Goal: Information Seeking & Learning: Check status

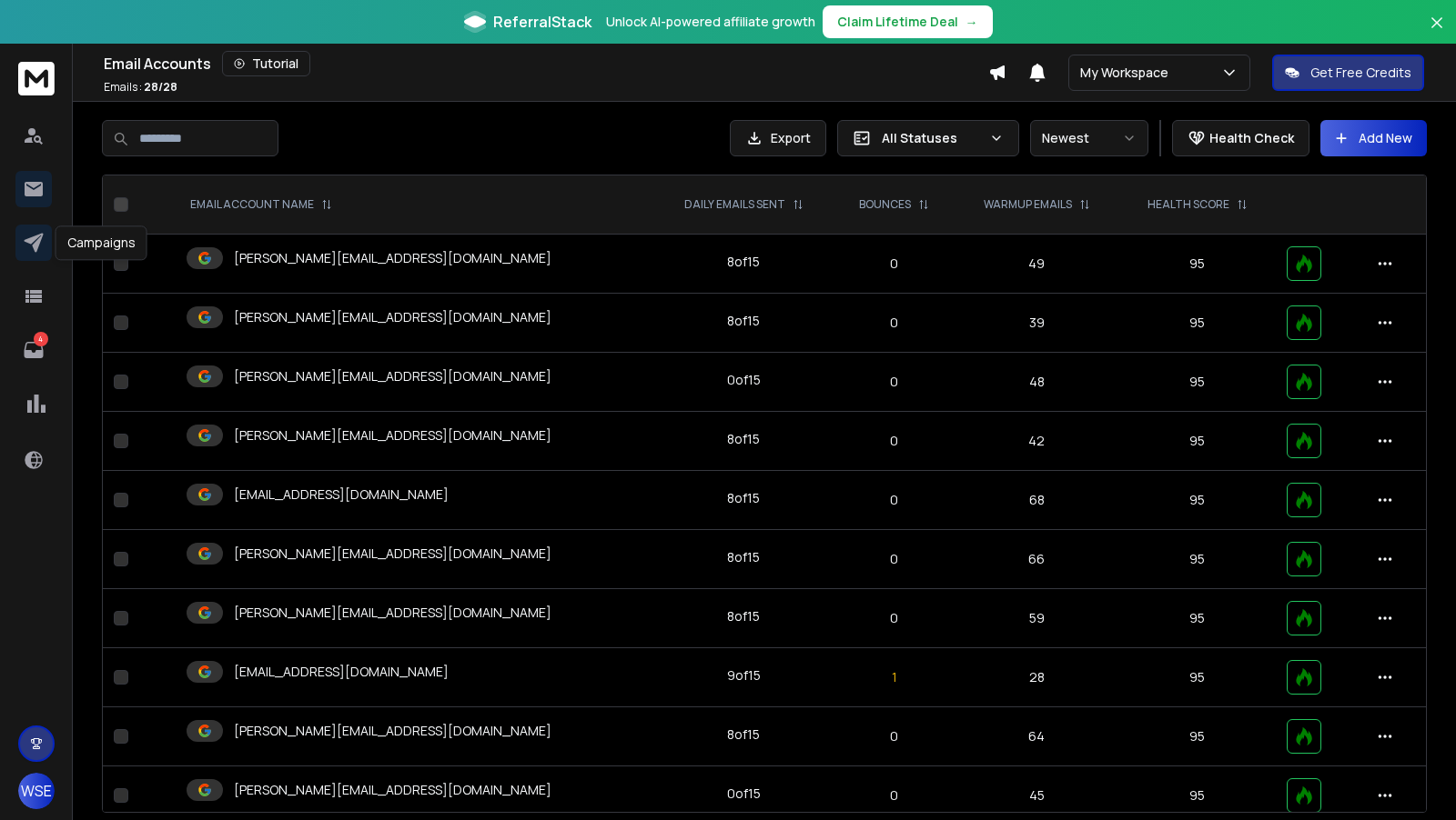
click at [36, 244] on icon at bounding box center [33, 243] width 19 height 19
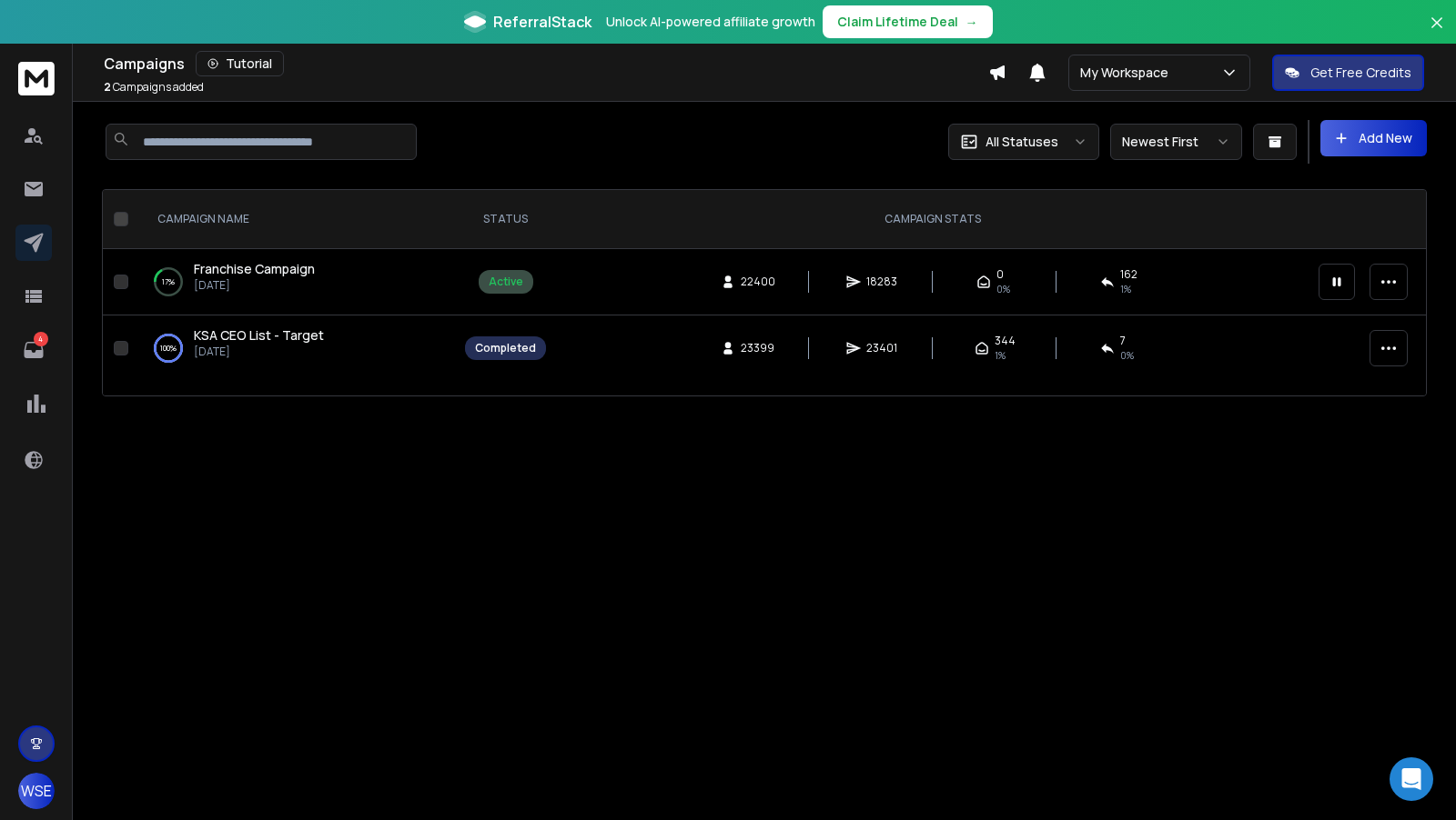
click at [283, 270] on span "Franchise Campaign" at bounding box center [254, 268] width 121 height 17
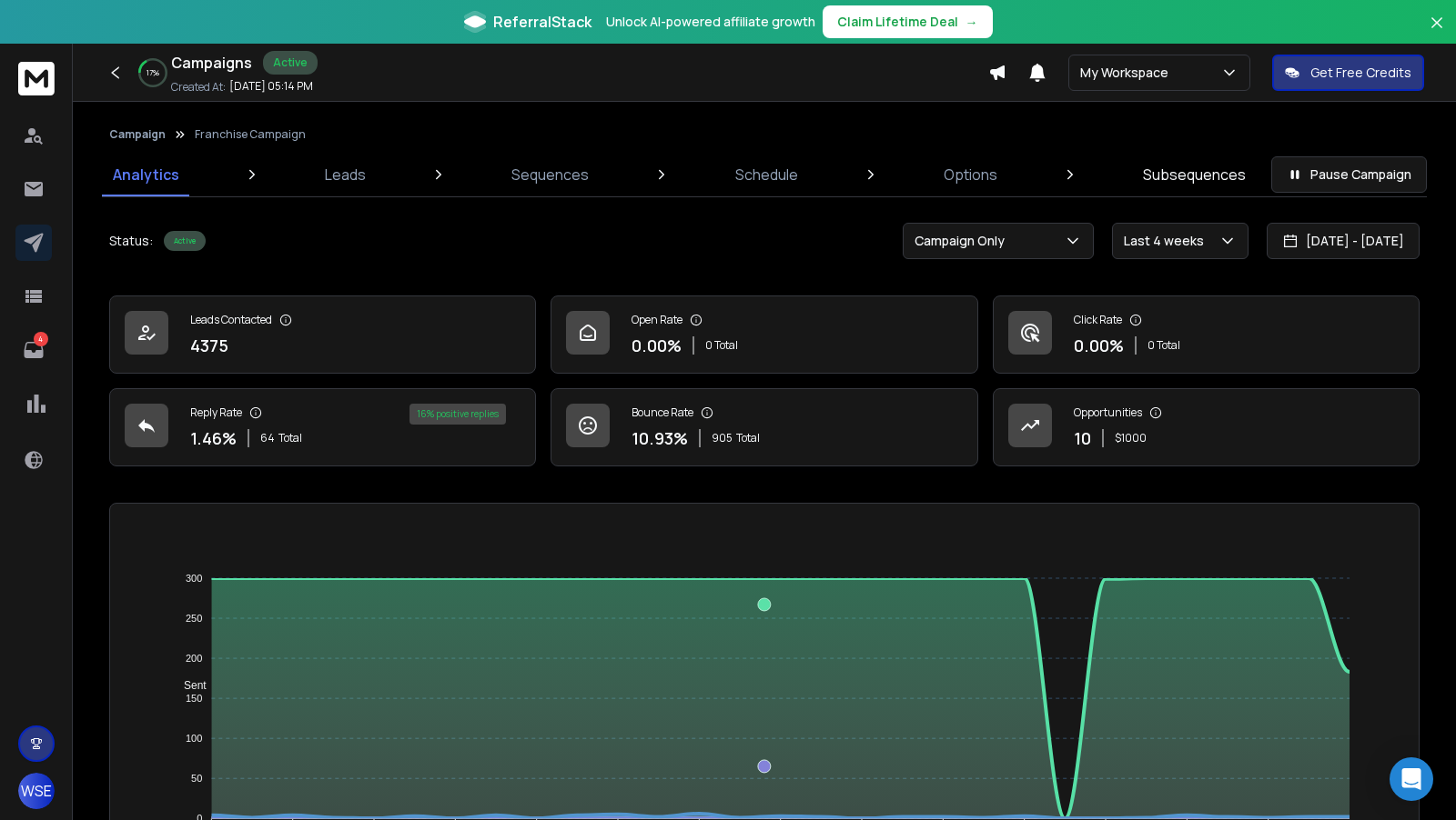
click at [1153, 181] on p "Subsequences" at bounding box center [1194, 175] width 103 height 22
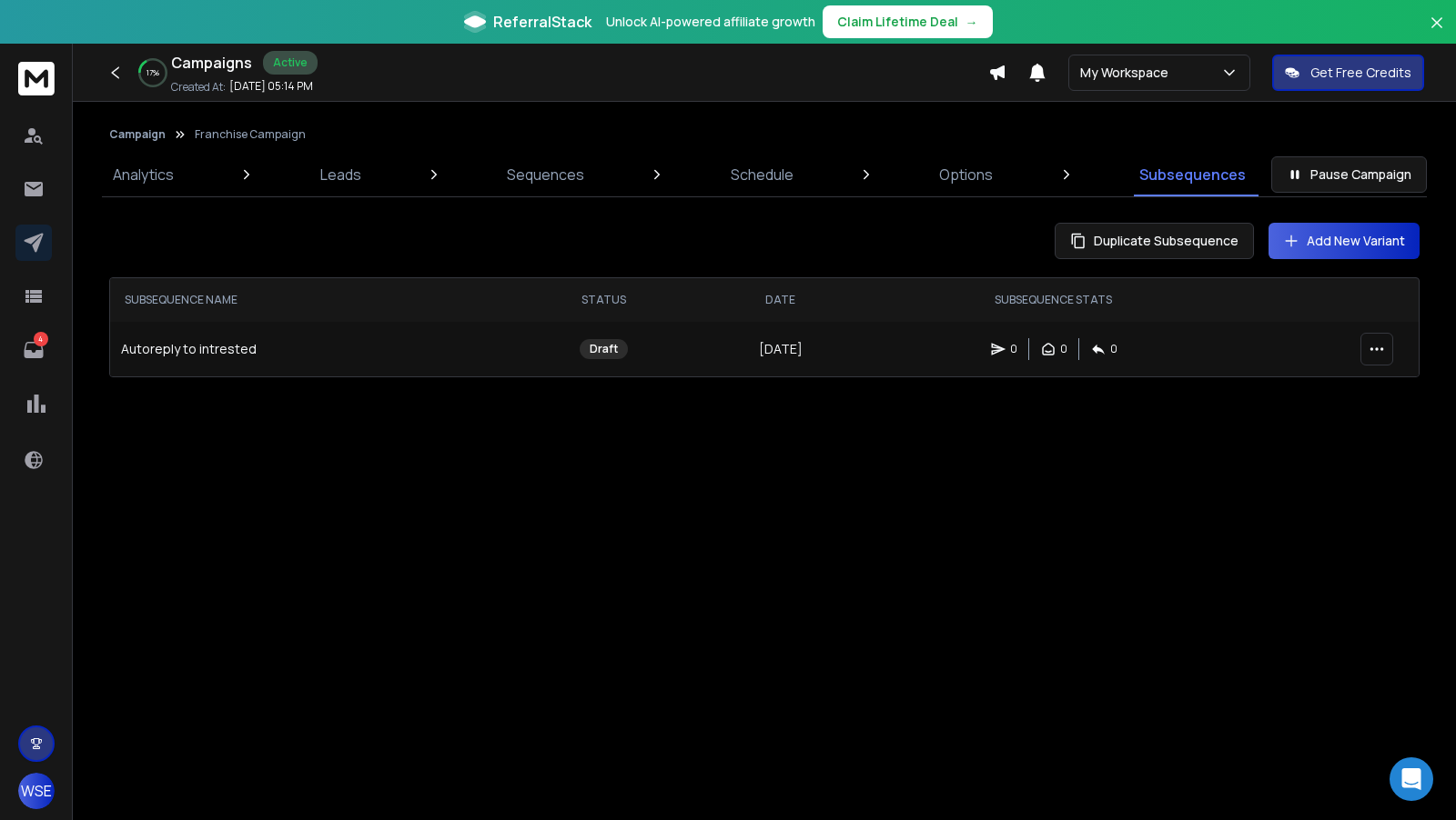
click at [182, 354] on td "Autoreply to intrested" at bounding box center [310, 349] width 401 height 55
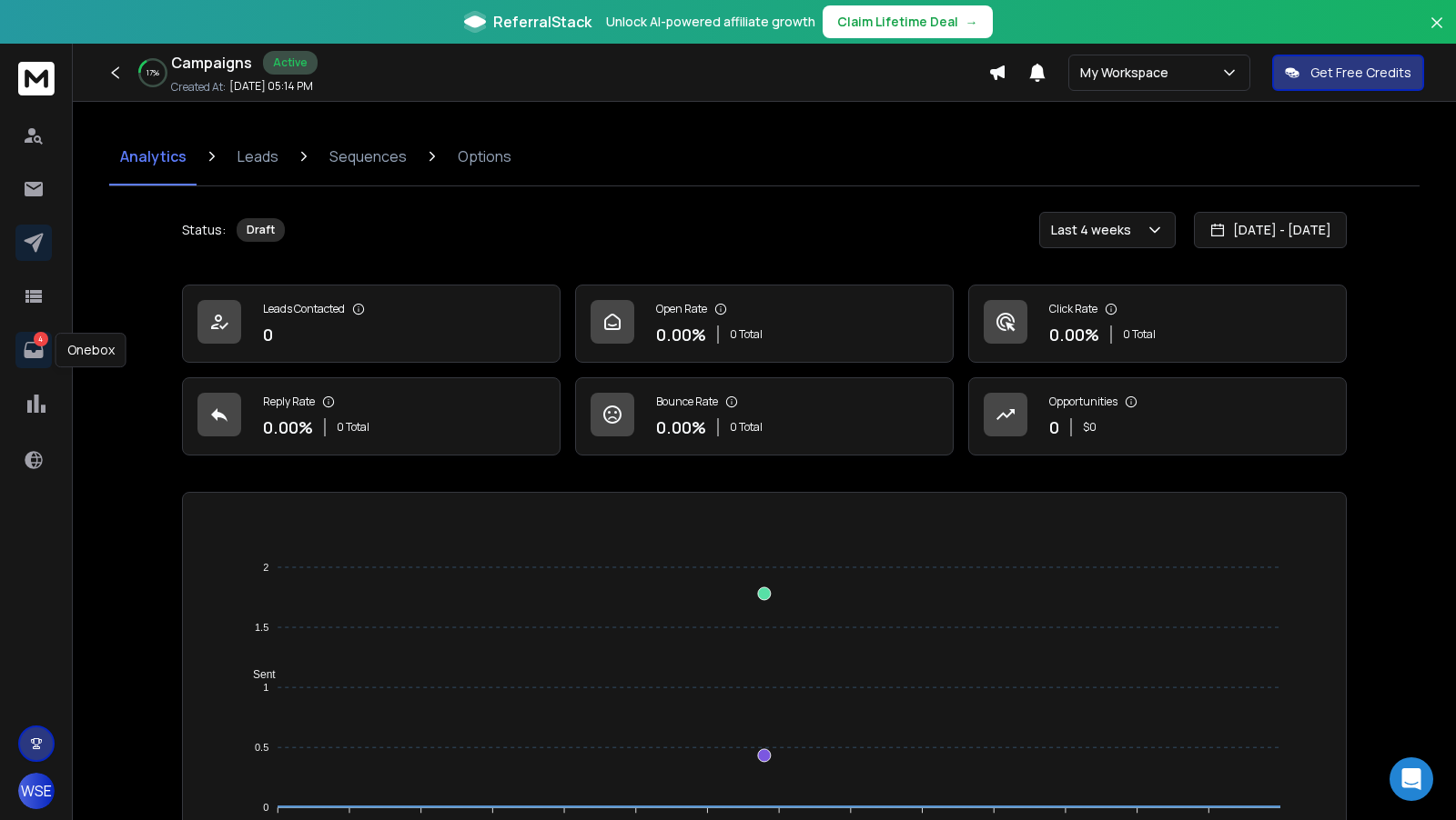
click at [36, 347] on icon at bounding box center [34, 350] width 22 height 22
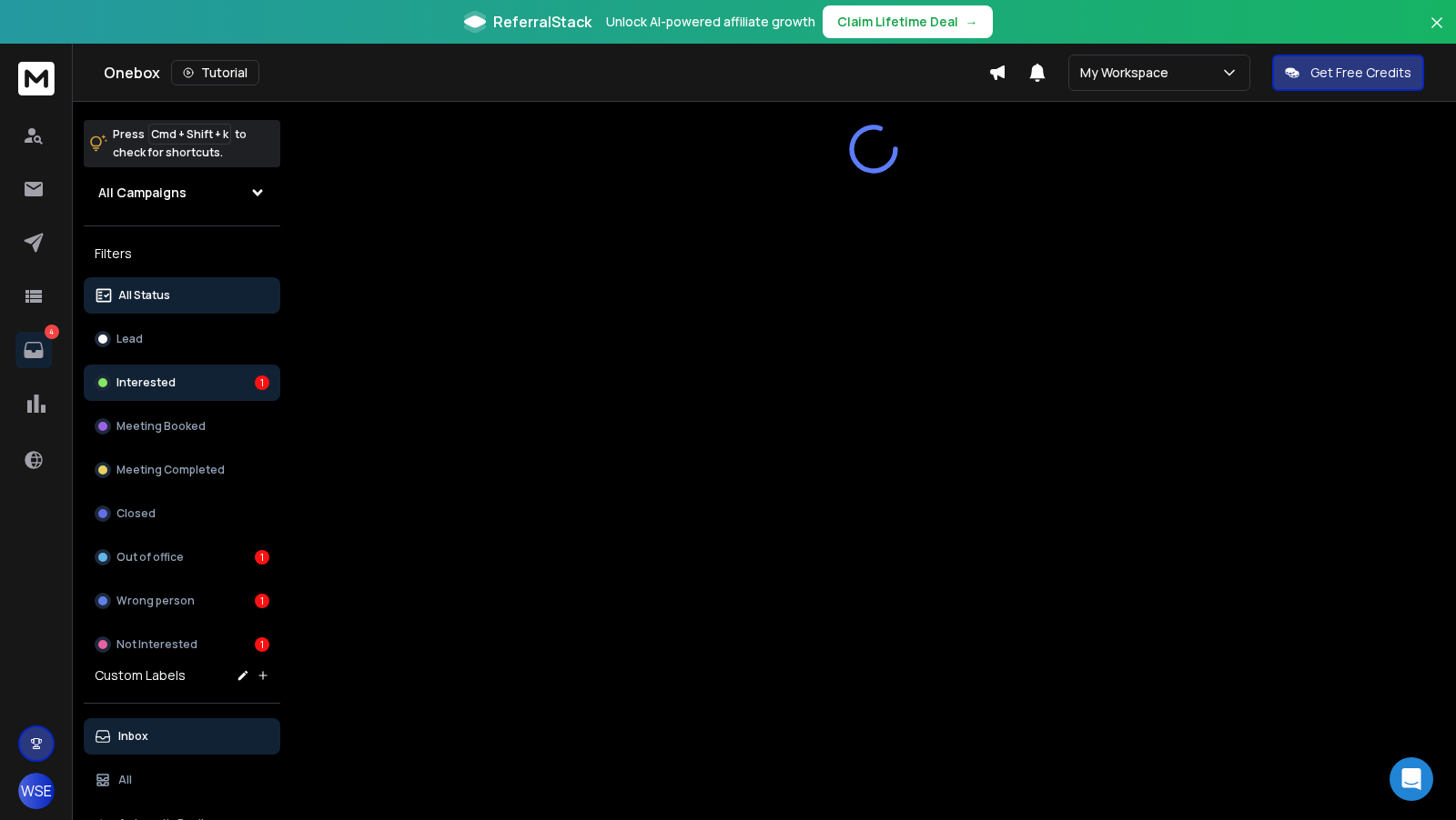
click at [134, 384] on p "Interested" at bounding box center [146, 383] width 60 height 15
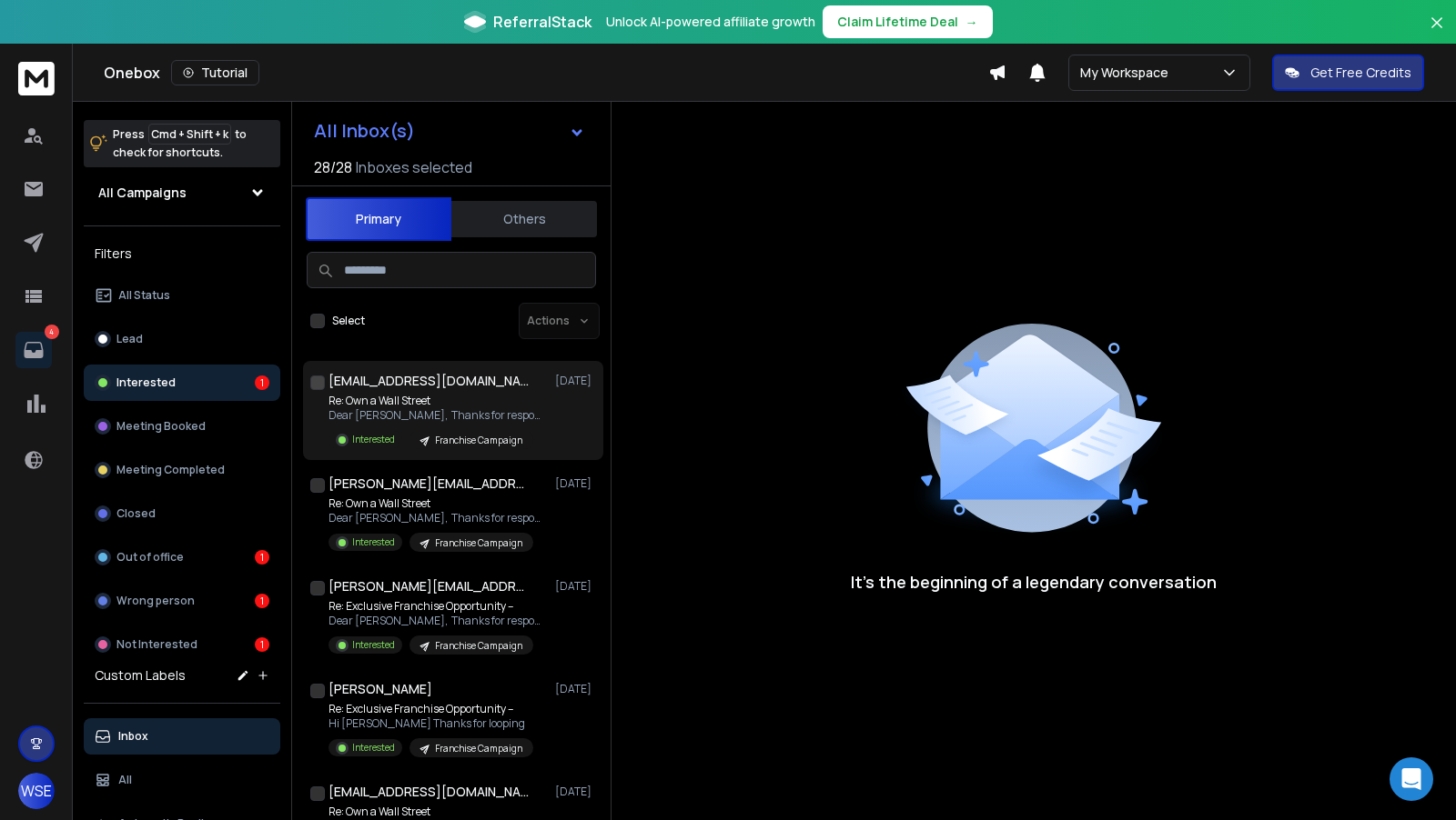
click at [534, 413] on div "Re: Own a Wall Street Dear [PERSON_NAME], Thanks for responding to Interested F…" at bounding box center [462, 421] width 268 height 56
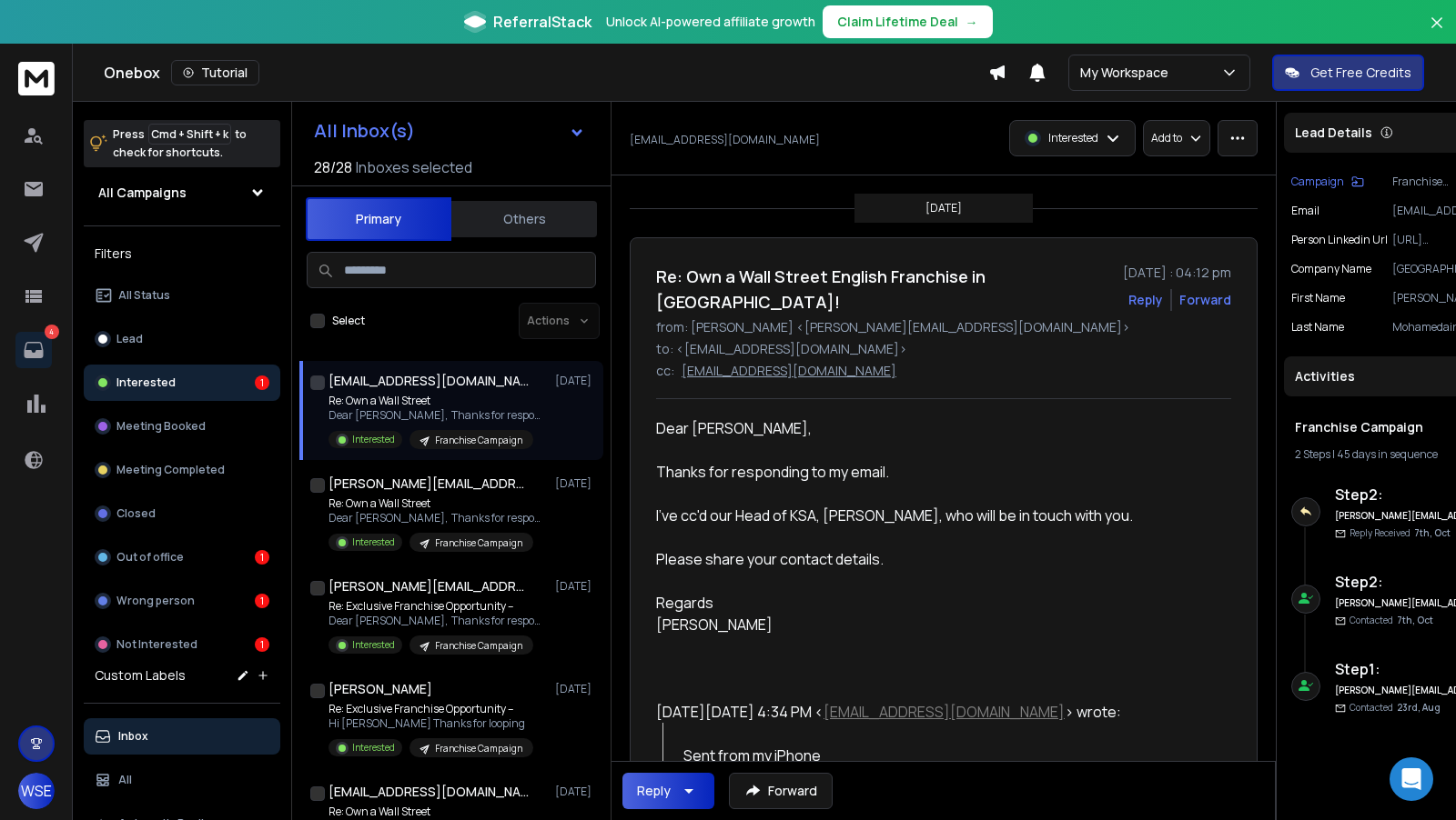
click at [739, 562] on div "Please share your contact details." at bounding box center [921, 559] width 532 height 22
click at [797, 562] on div "Please share your contact details." at bounding box center [921, 559] width 532 height 22
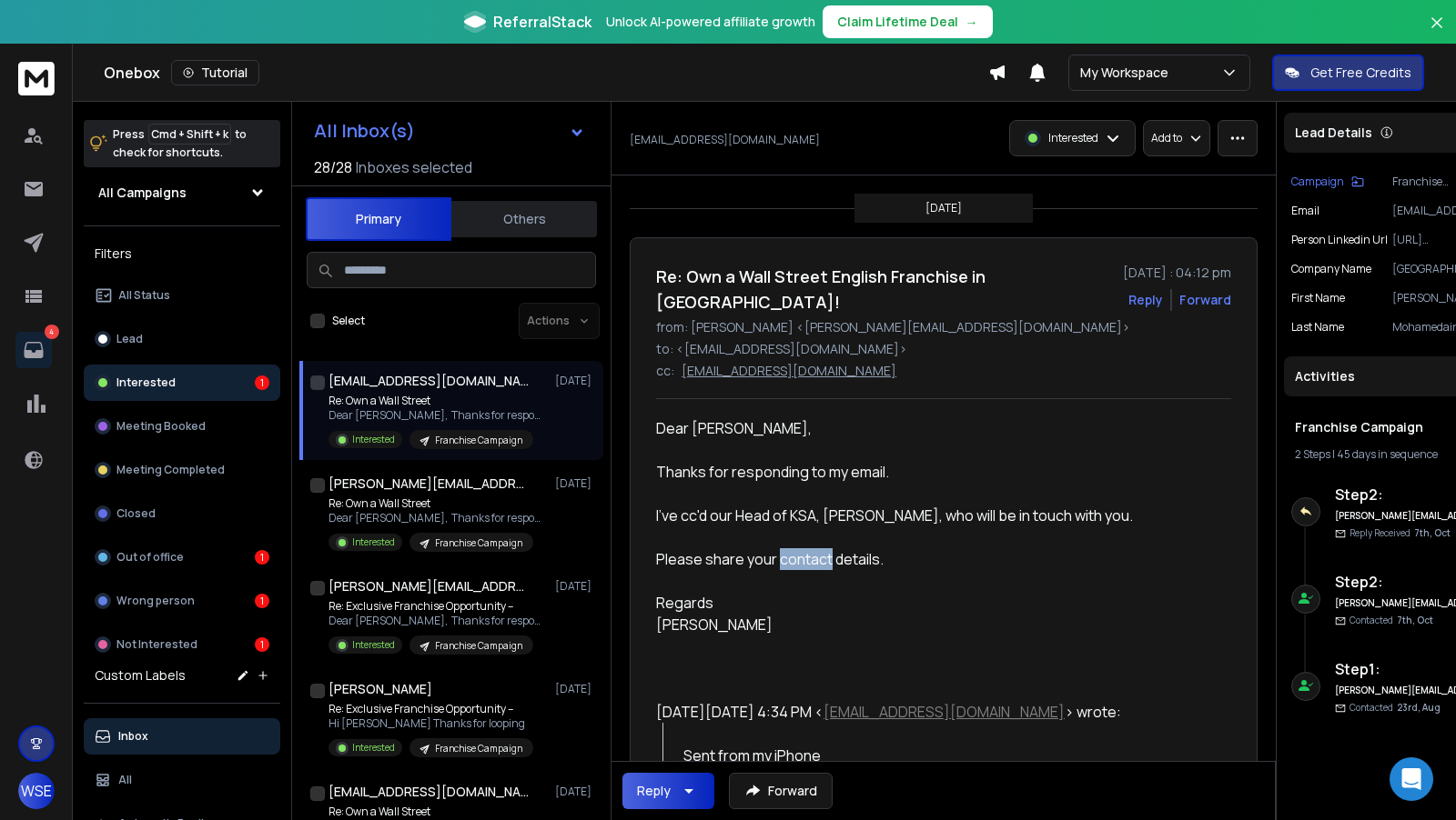
click at [797, 562] on div "Please share your contact details." at bounding box center [921, 559] width 532 height 22
click at [849, 560] on div "Please share your contact details." at bounding box center [921, 559] width 532 height 22
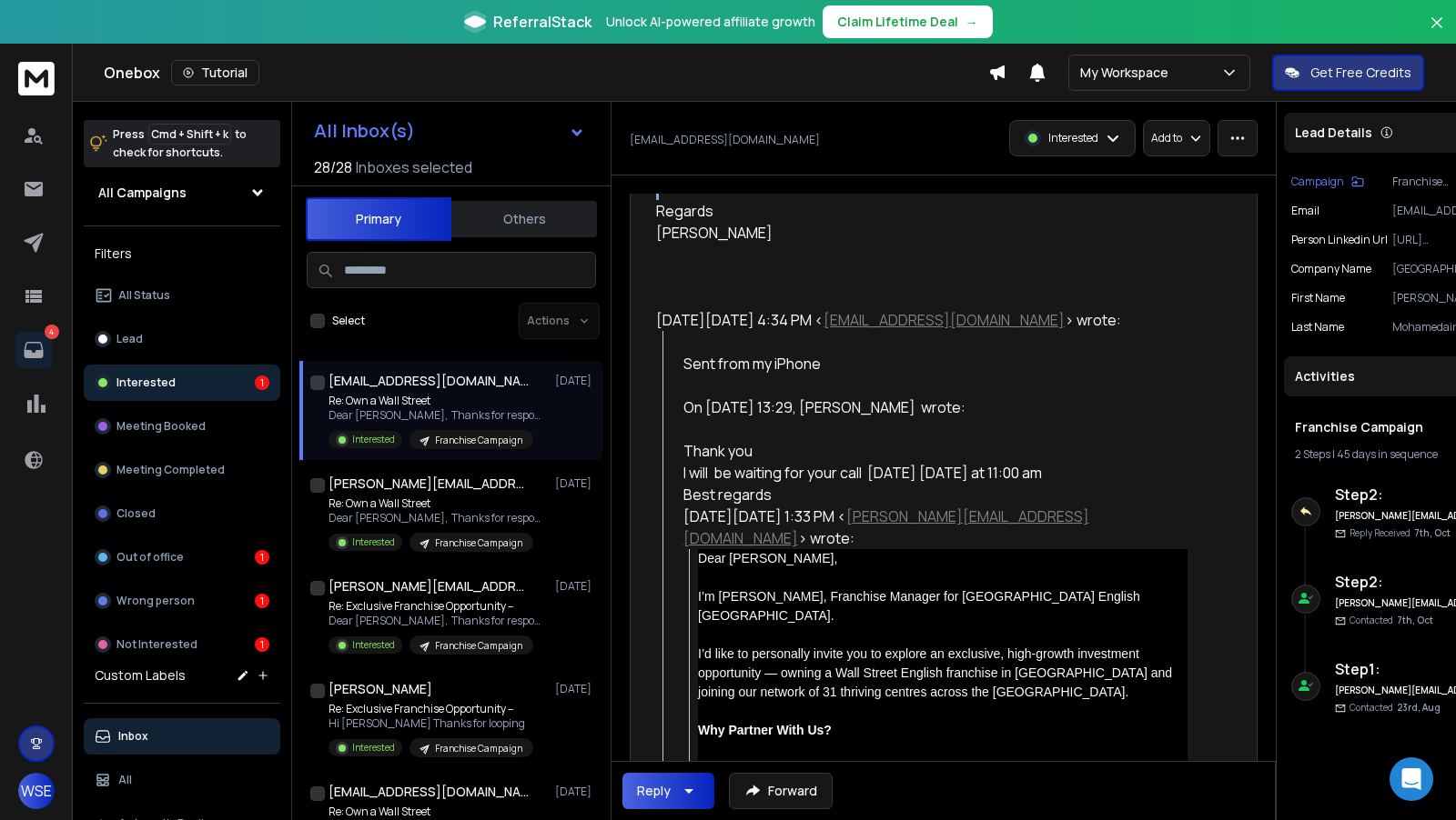
scroll to position [475, 0]
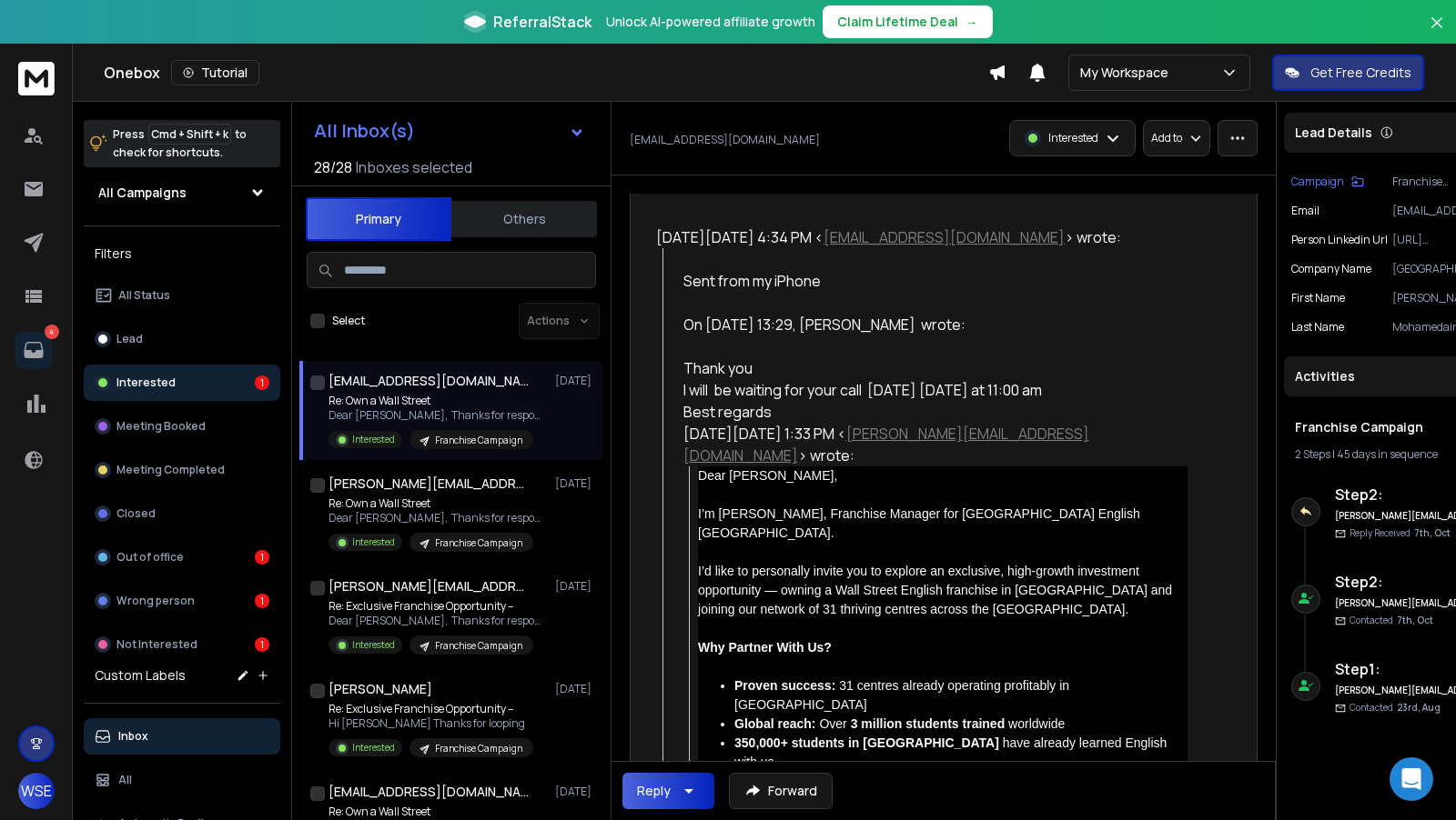
click at [985, 409] on div "Sent from my iPhone On [DATE] 13:29, [PERSON_NAME] wrote: ﻿Thank you I will be …" at bounding box center [924, 737] width 525 height 979
click at [1041, 409] on div "Sent from my iPhone On [DATE] 13:29, [PERSON_NAME] wrote: ﻿Thank you I will be …" at bounding box center [924, 737] width 525 height 979
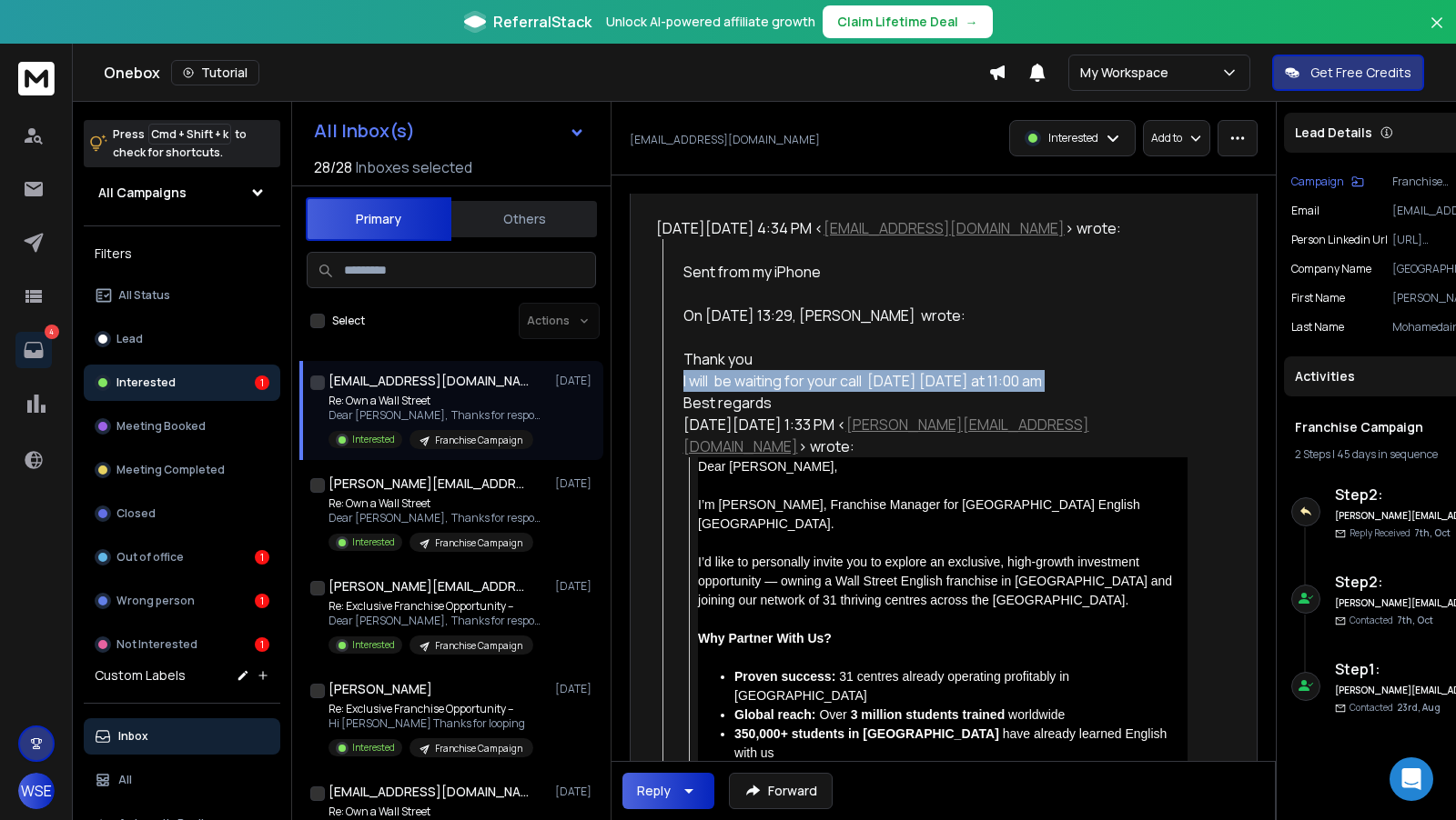
click at [846, 402] on div "Sent from my iPhone On [DATE] 13:29, [PERSON_NAME] wrote: ﻿Thank you I will be …" at bounding box center [924, 728] width 525 height 979
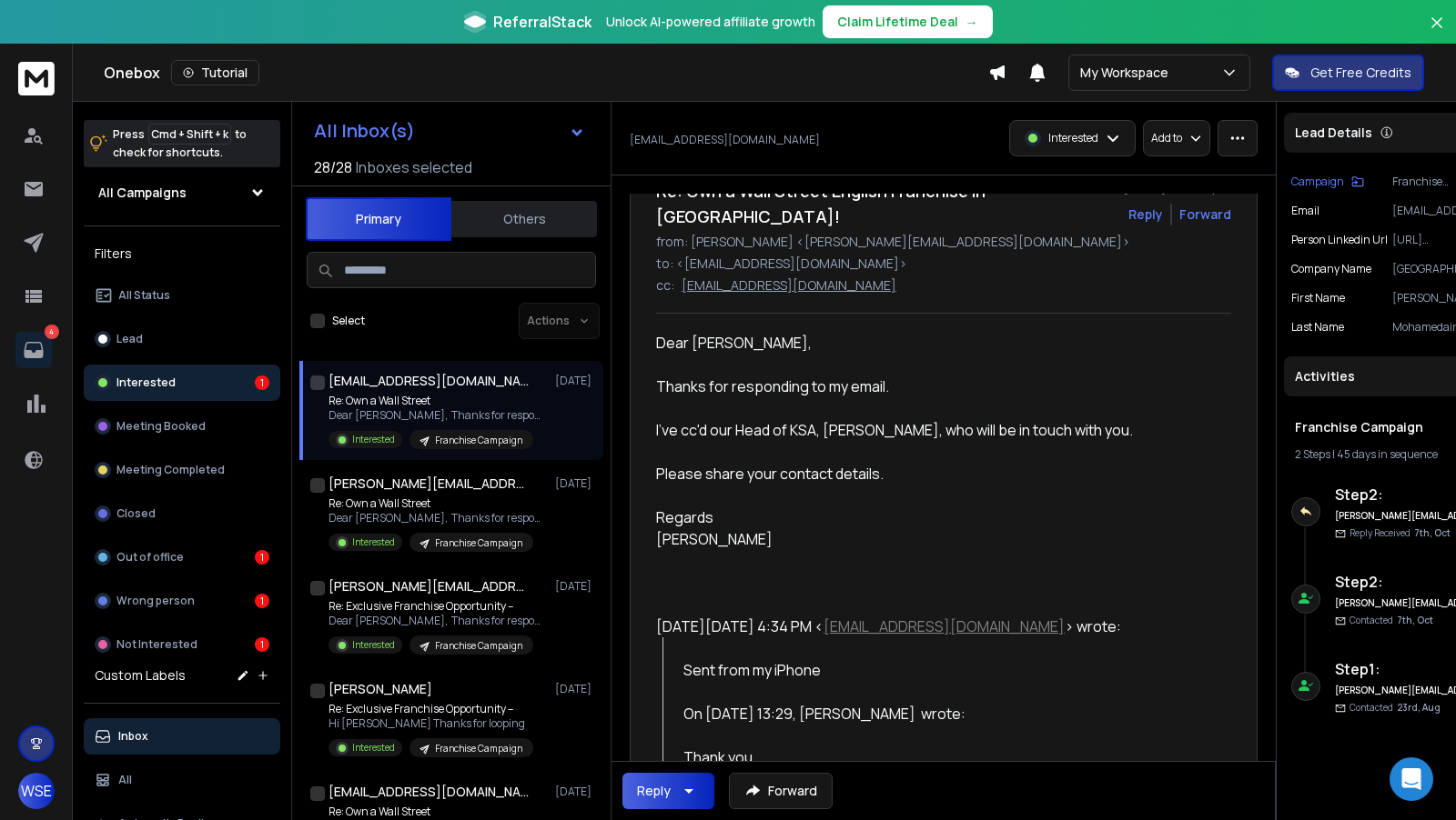
scroll to position [67, 0]
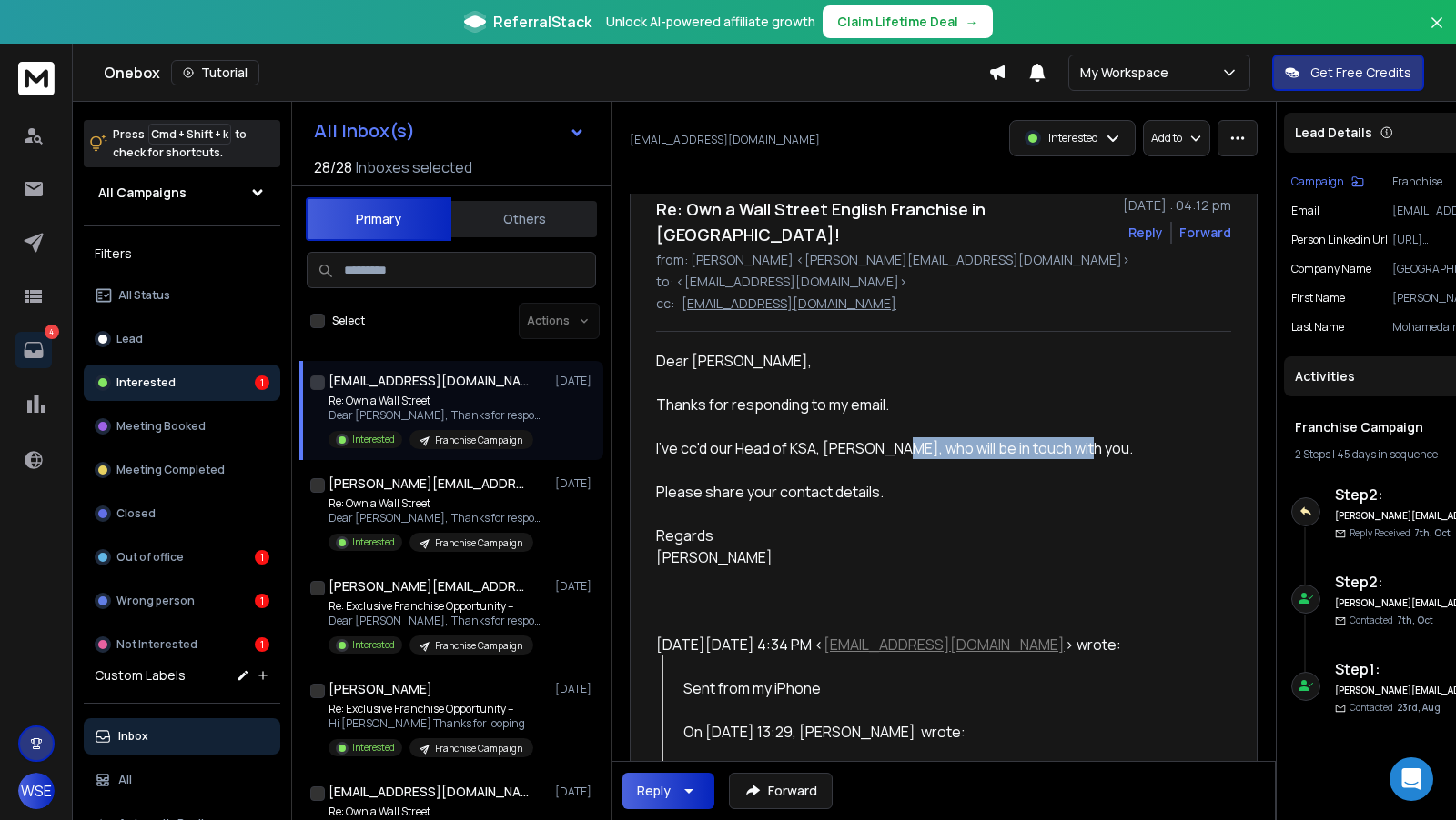
drag, startPoint x: 897, startPoint y: 447, endPoint x: 1076, endPoint y: 451, distance: 179.0
click at [1076, 451] on div "I've cc'd our Head of KSA, [PERSON_NAME], who will be in touch with you." at bounding box center [921, 448] width 532 height 22
click at [892, 492] on div "Please share your contact details." at bounding box center [921, 492] width 532 height 22
click at [904, 491] on div "Please share your contact details." at bounding box center [921, 492] width 532 height 22
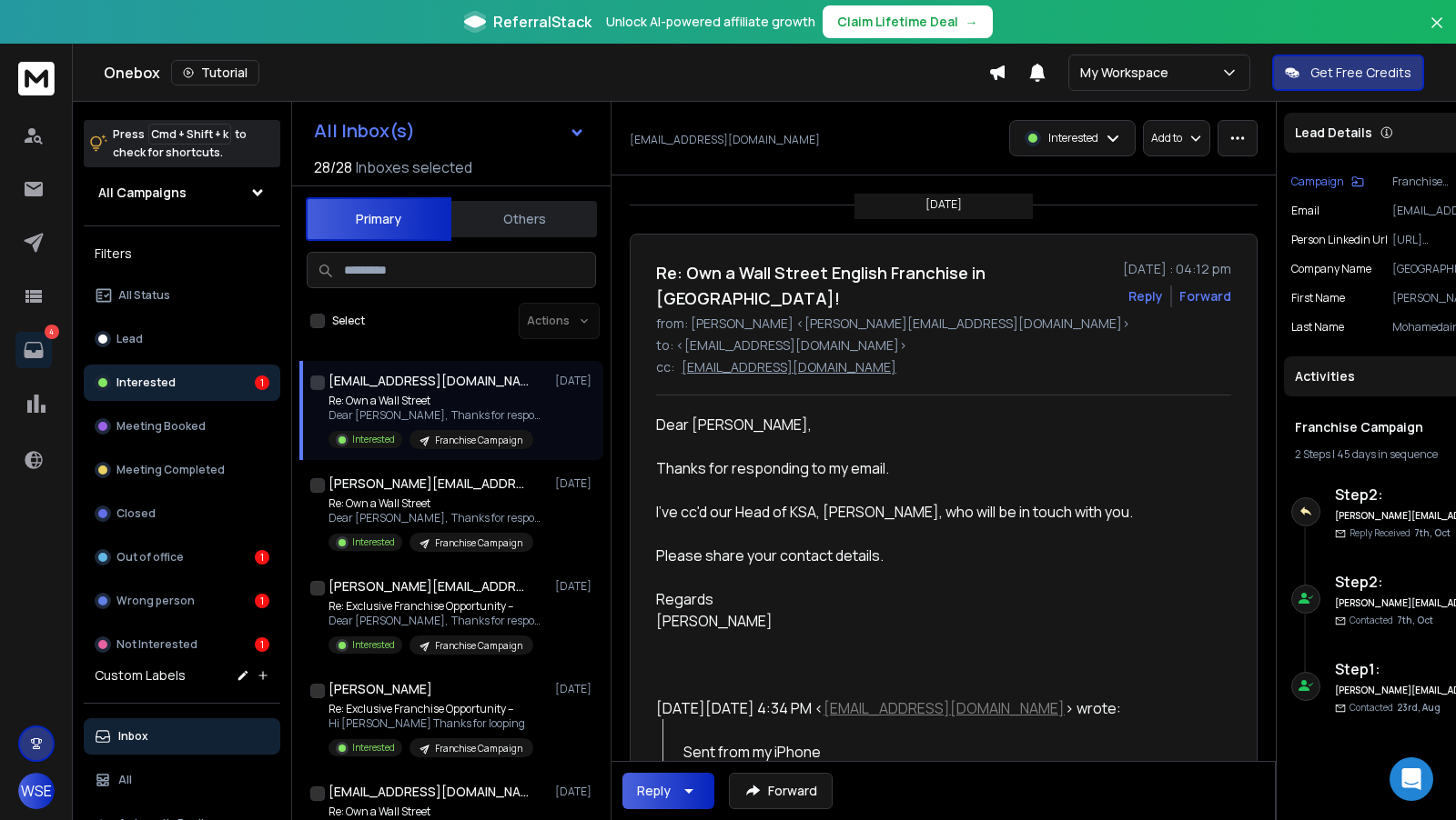
scroll to position [0, 0]
